Goal: Task Accomplishment & Management: Use online tool/utility

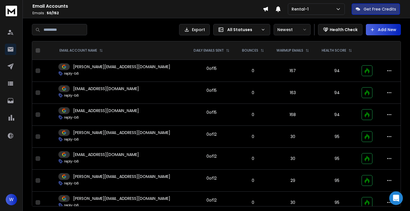
click at [382, 29] on button "Add New" at bounding box center [383, 29] width 35 height 11
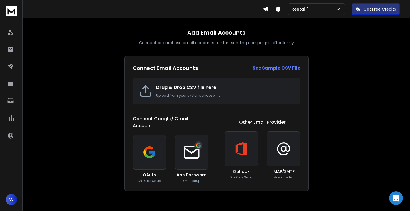
click at [151, 153] on icon at bounding box center [148, 155] width 9 height 5
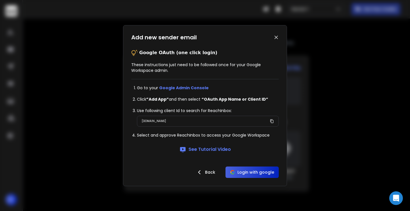
click at [246, 173] on button "Login with google" at bounding box center [251, 171] width 53 height 11
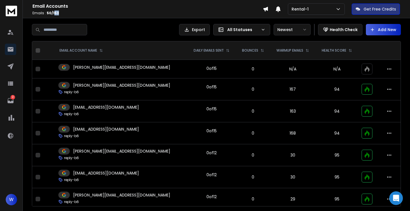
drag, startPoint x: 55, startPoint y: 12, endPoint x: 82, endPoint y: 12, distance: 27.0
click at [82, 12] on p "Emails : 50 / 153" at bounding box center [147, 13] width 230 height 5
click at [14, 98] on p "2" at bounding box center [13, 97] width 5 height 5
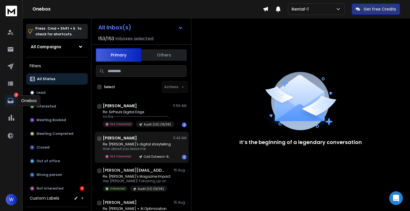
click at [128, 140] on div "Jo Hendriks 11:43 AM" at bounding box center [145, 138] width 84 height 6
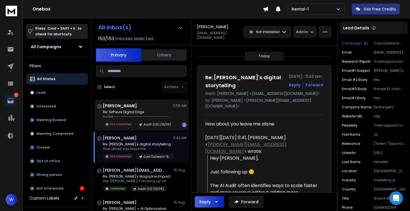
click at [132, 107] on div "Miha Hartman 11:56 AM" at bounding box center [145, 106] width 84 height 6
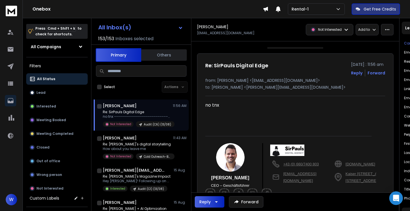
scroll to position [24, 0]
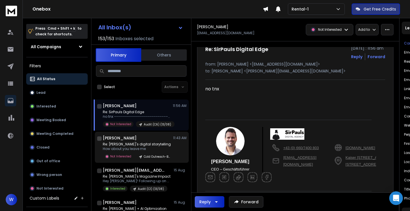
click at [121, 143] on p "Re: Jo's digital storytelling" at bounding box center [137, 144] width 68 height 5
